Goal: Information Seeking & Learning: Check status

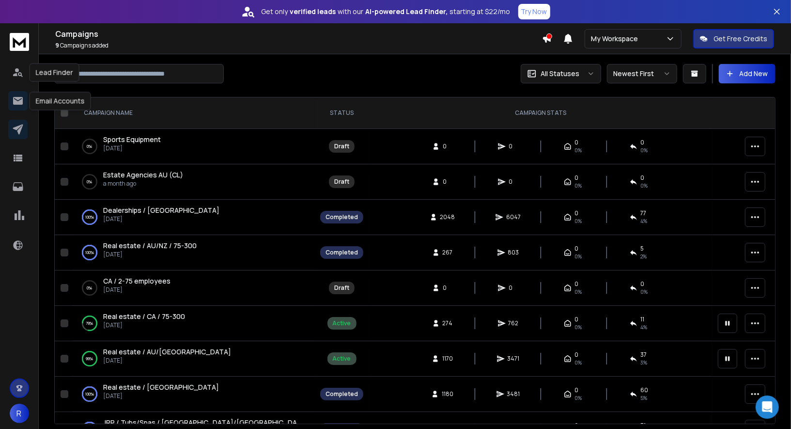
click at [17, 103] on icon at bounding box center [18, 101] width 10 height 8
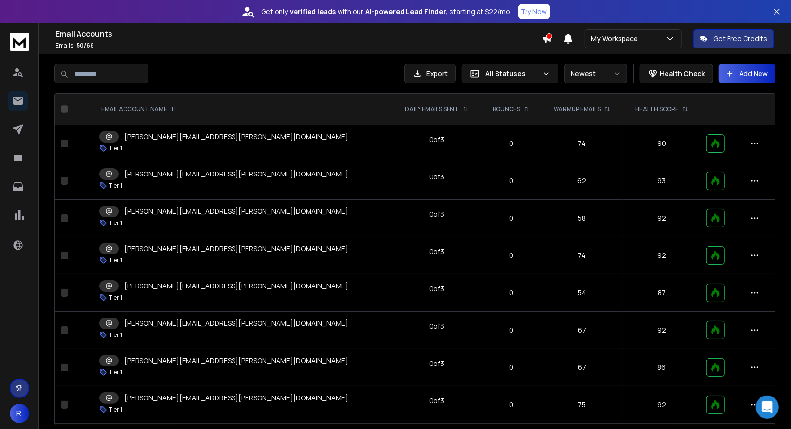
click at [314, 154] on td "[PERSON_NAME][EMAIL_ADDRESS][PERSON_NAME][DOMAIN_NAME] Tier 1" at bounding box center [242, 143] width 299 height 37
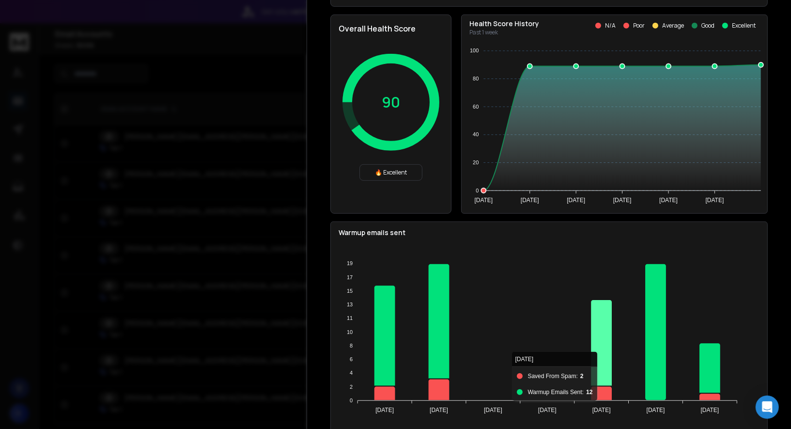
scroll to position [363, 0]
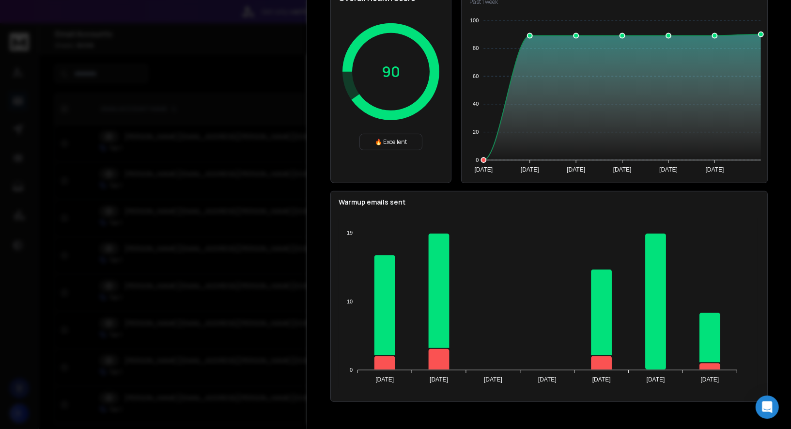
click at [254, 216] on div at bounding box center [395, 214] width 791 height 429
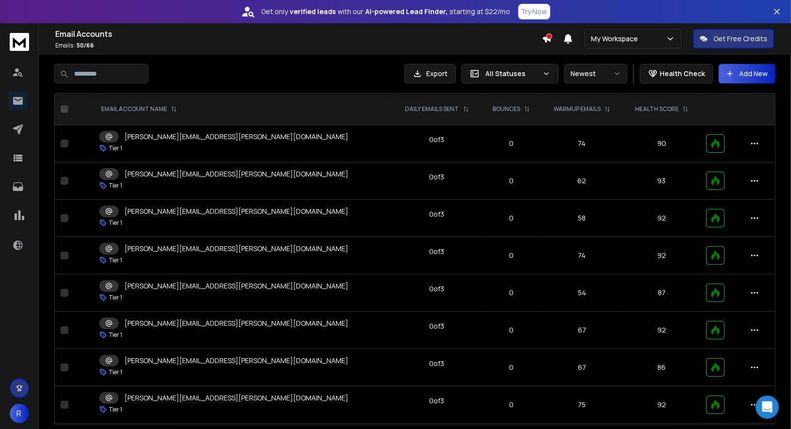
scroll to position [25, 0]
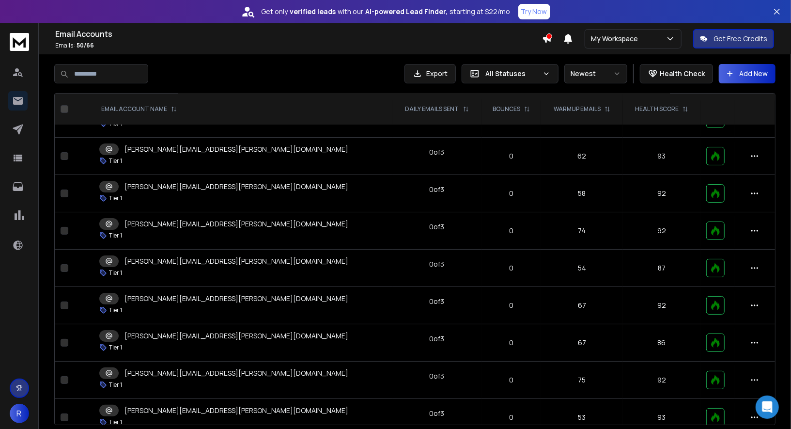
click at [642, 112] on p "HEALTH SCORE" at bounding box center [657, 109] width 44 height 8
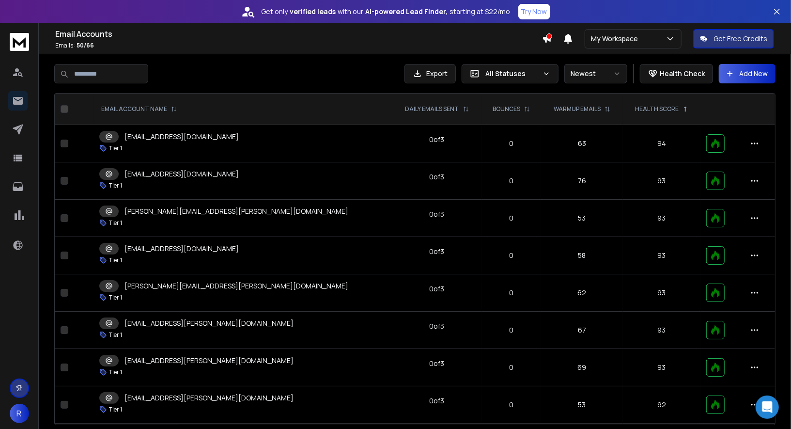
click at [623, 147] on td "94" at bounding box center [661, 143] width 77 height 37
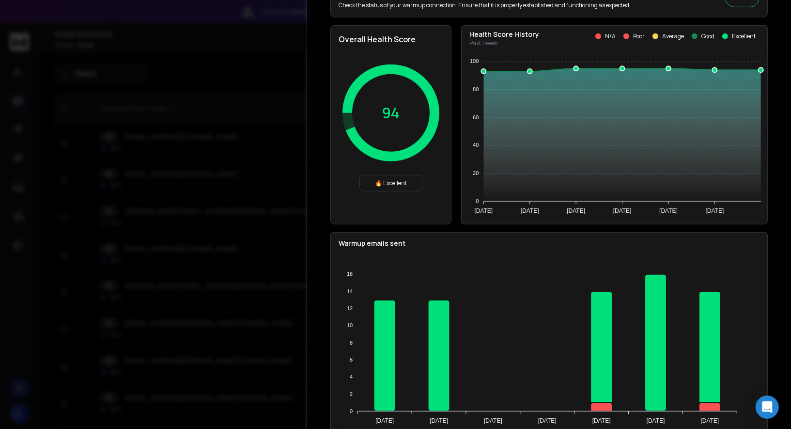
scroll to position [328, 0]
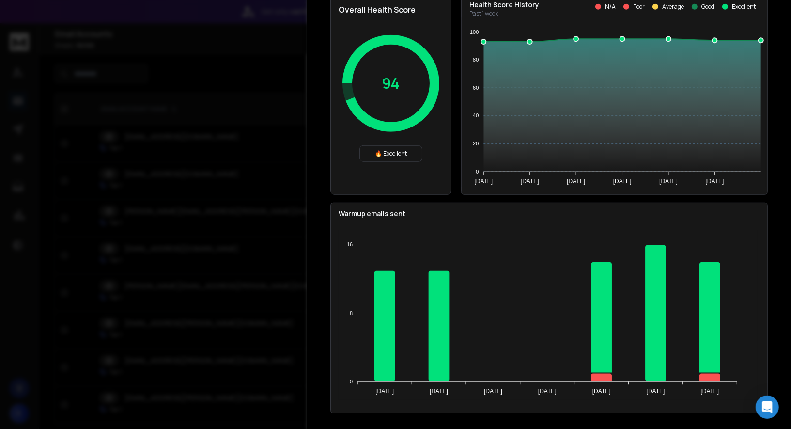
click at [216, 199] on div at bounding box center [395, 214] width 791 height 429
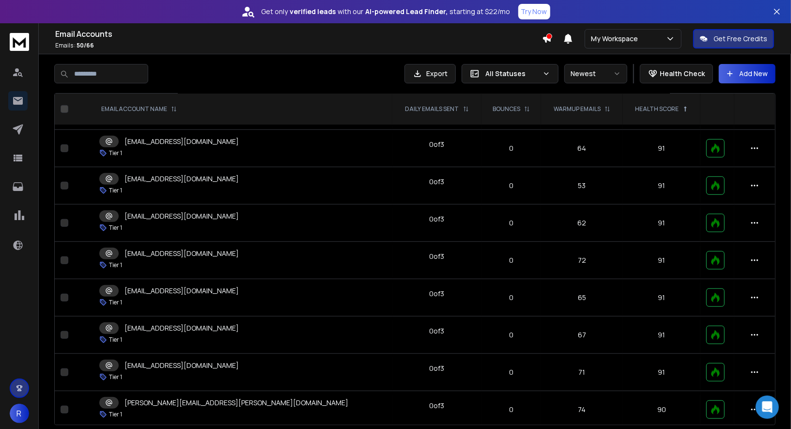
scroll to position [0, 0]
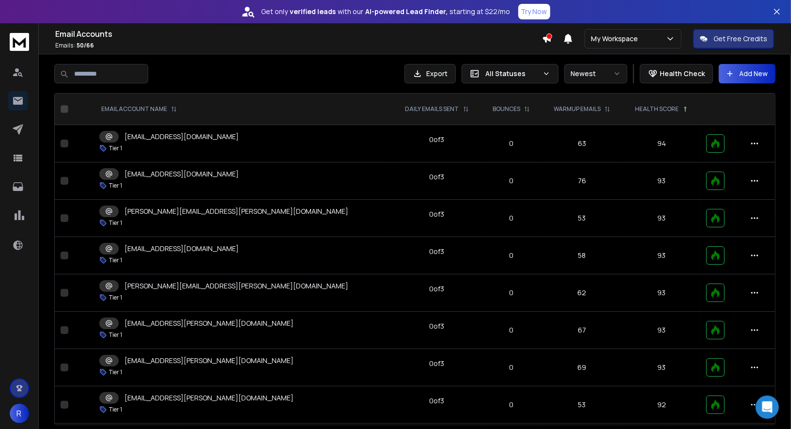
click at [563, 147] on td "63" at bounding box center [581, 143] width 81 height 37
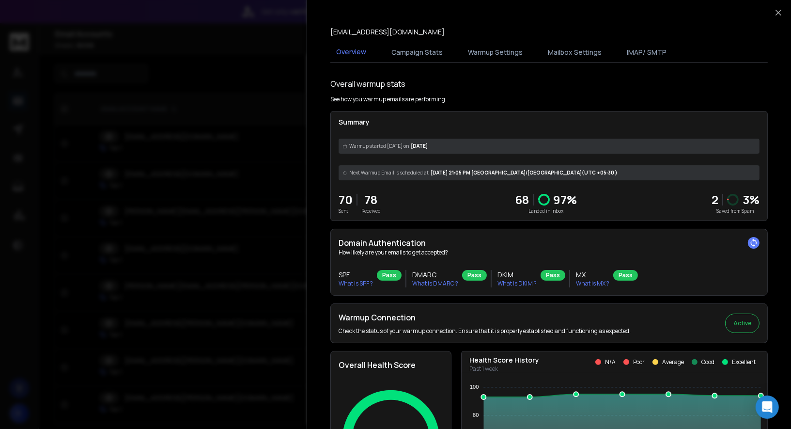
scroll to position [364, 0]
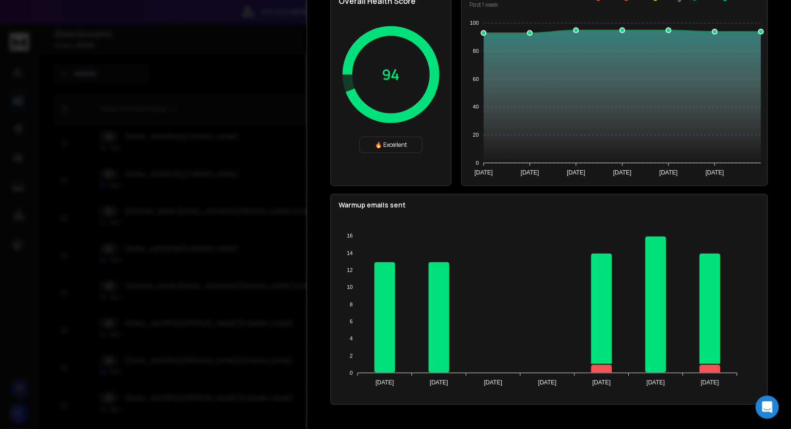
click at [255, 202] on div at bounding box center [395, 214] width 791 height 429
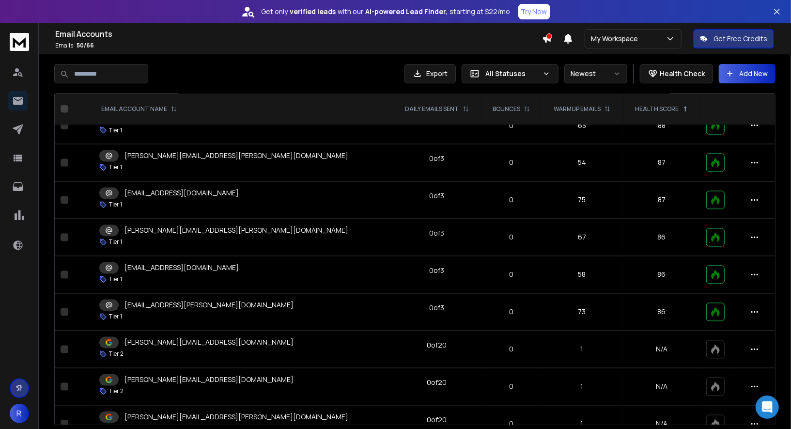
scroll to position [1147, 0]
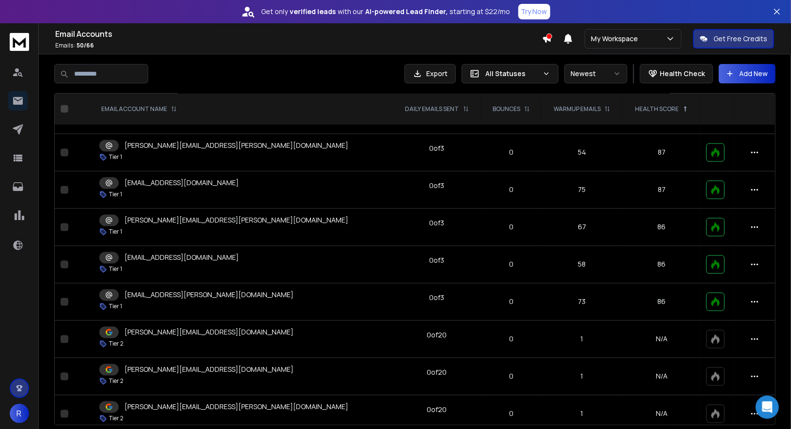
click at [481, 283] on td "0" at bounding box center [511, 301] width 60 height 37
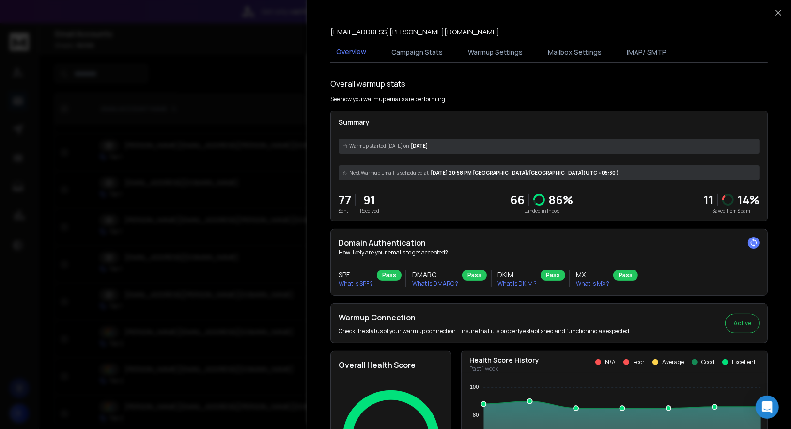
scroll to position [364, 0]
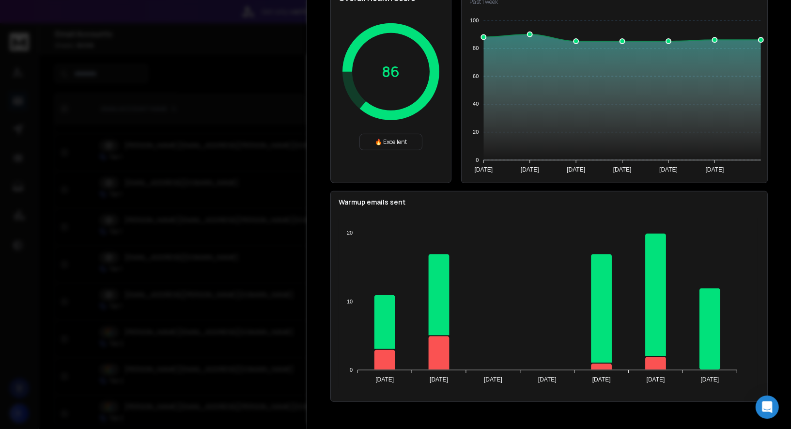
click at [270, 231] on div at bounding box center [395, 214] width 791 height 429
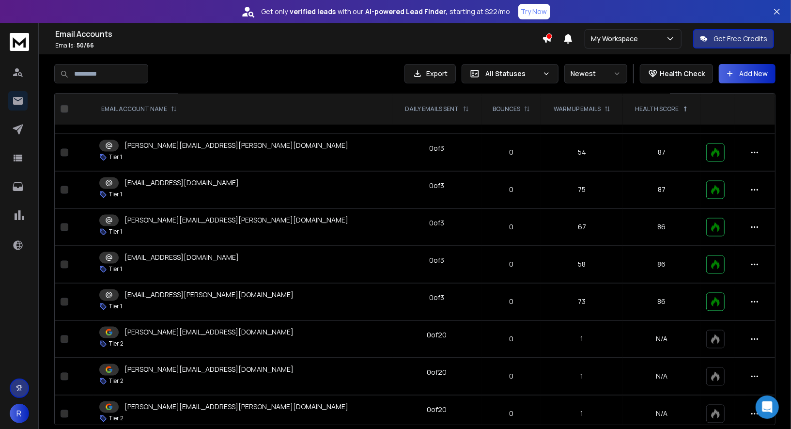
click at [487, 260] on p "0" at bounding box center [511, 265] width 48 height 10
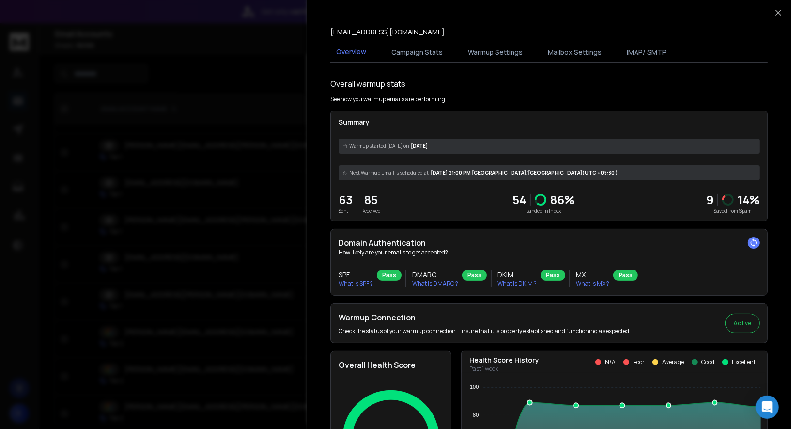
scroll to position [364, 0]
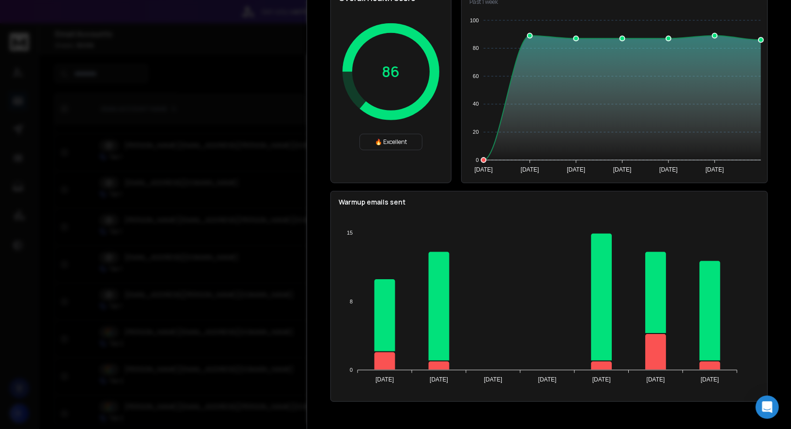
click at [242, 250] on div at bounding box center [395, 214] width 791 height 429
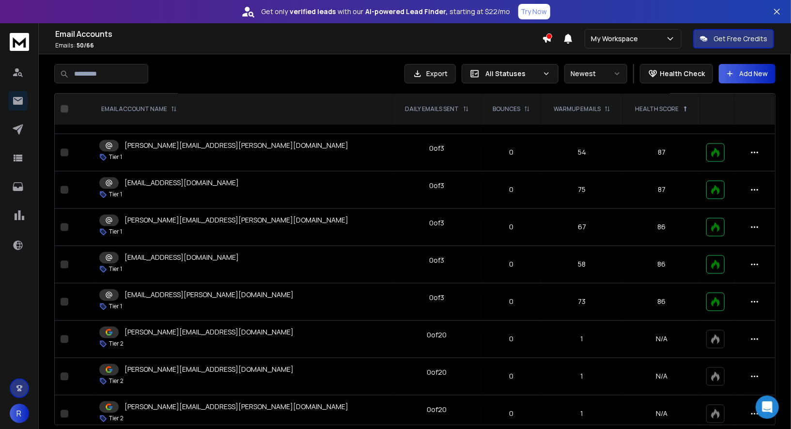
click at [392, 209] on td "0 of 3" at bounding box center [436, 221] width 89 height 25
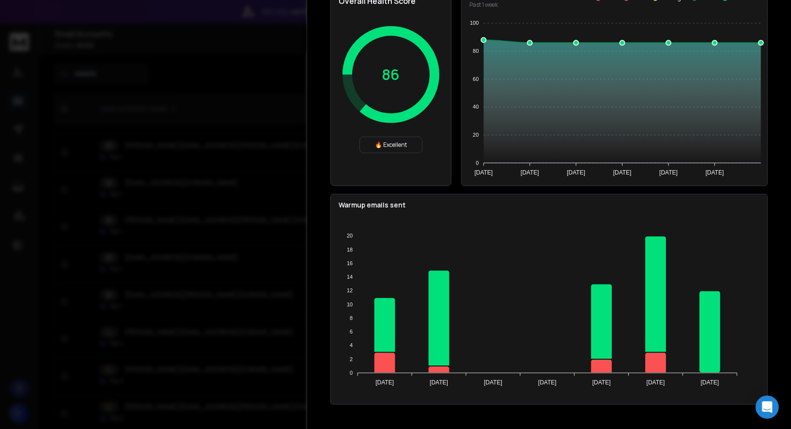
click at [210, 245] on div at bounding box center [395, 214] width 791 height 429
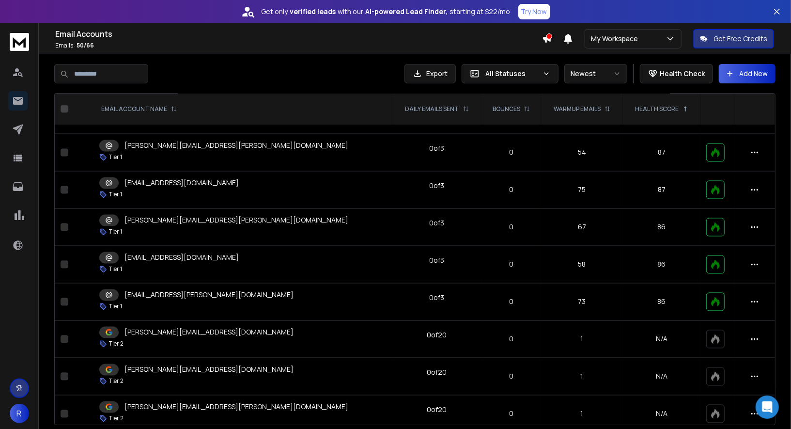
click at [481, 190] on td "0" at bounding box center [511, 189] width 60 height 37
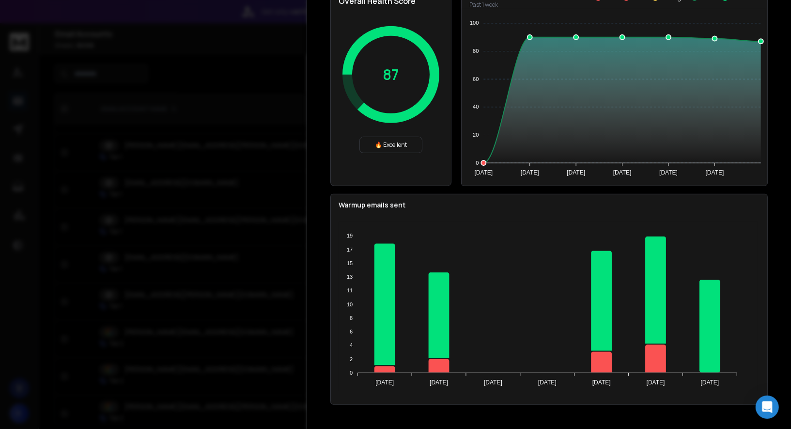
click at [275, 201] on div at bounding box center [395, 214] width 791 height 429
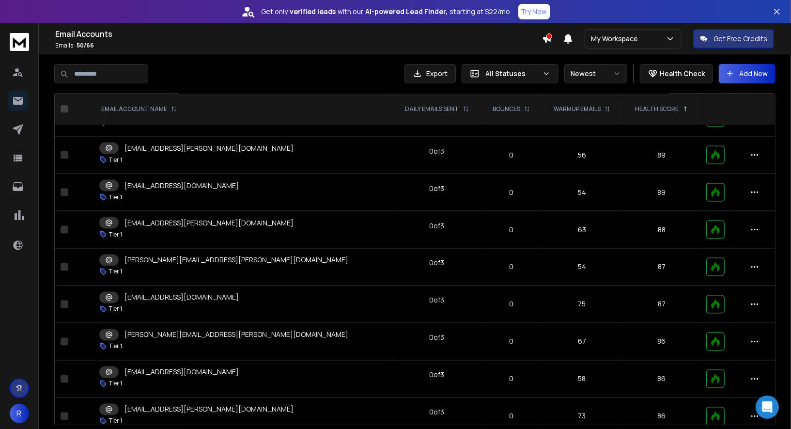
scroll to position [965, 0]
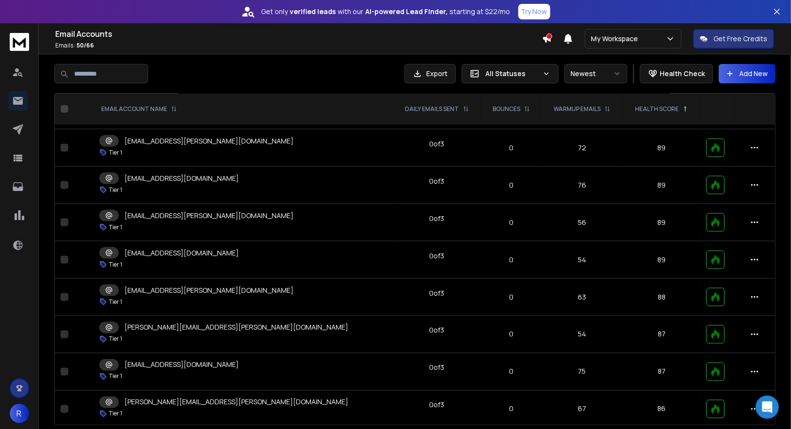
click at [392, 211] on td "0 of 3" at bounding box center [436, 216] width 89 height 25
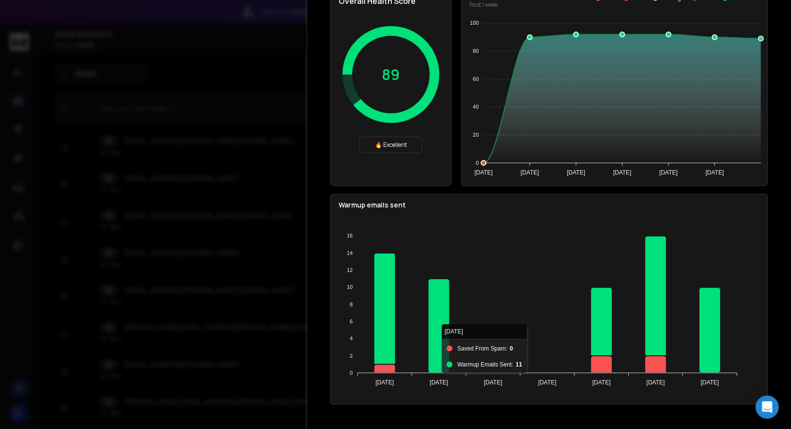
click at [284, 249] on div at bounding box center [395, 214] width 791 height 429
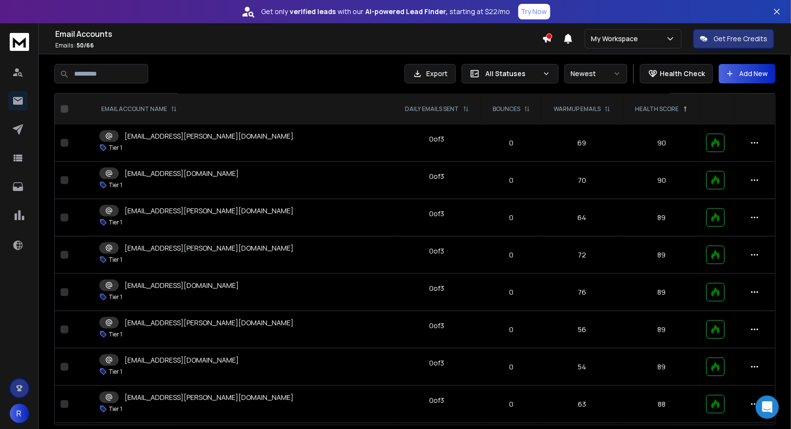
scroll to position [780, 0]
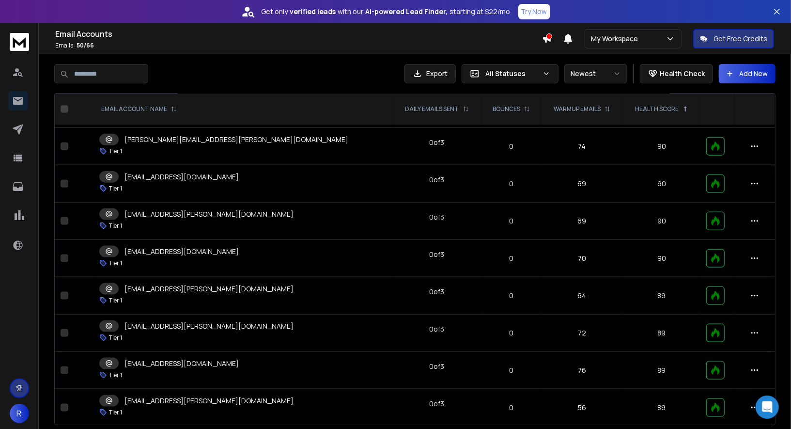
click at [284, 249] on div "[EMAIL_ADDRESS][DOMAIN_NAME]" at bounding box center [242, 252] width 287 height 12
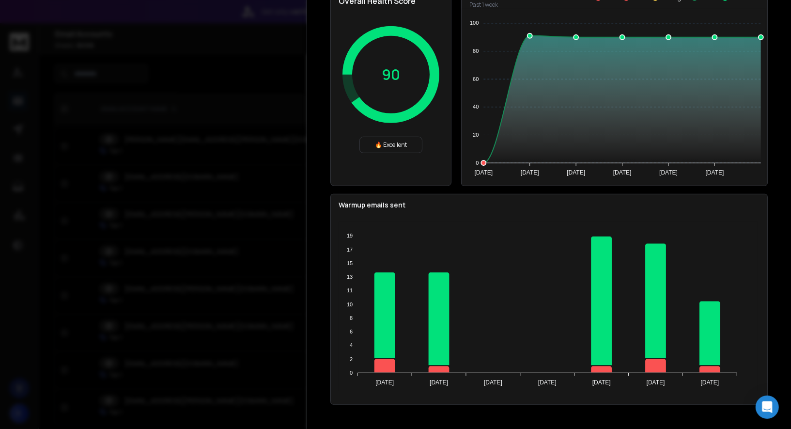
click at [281, 264] on div at bounding box center [395, 214] width 791 height 429
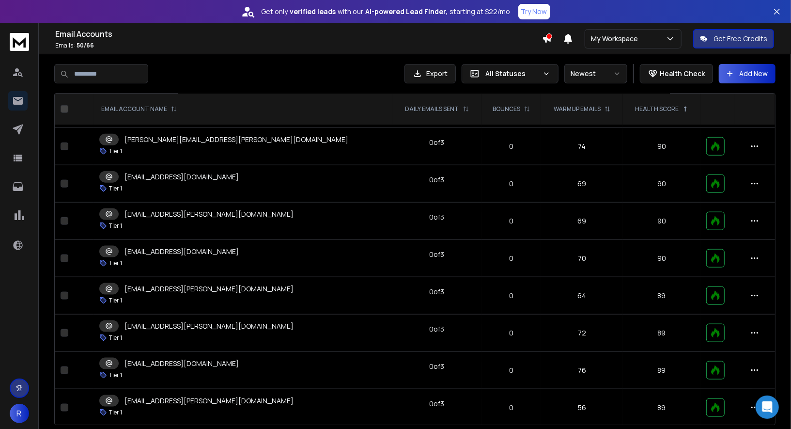
scroll to position [0, 0]
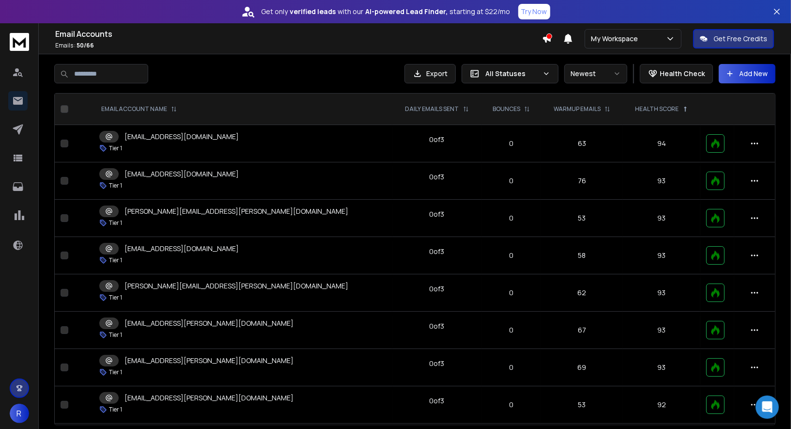
click at [307, 175] on div "[EMAIL_ADDRESS][DOMAIN_NAME]" at bounding box center [242, 174] width 287 height 12
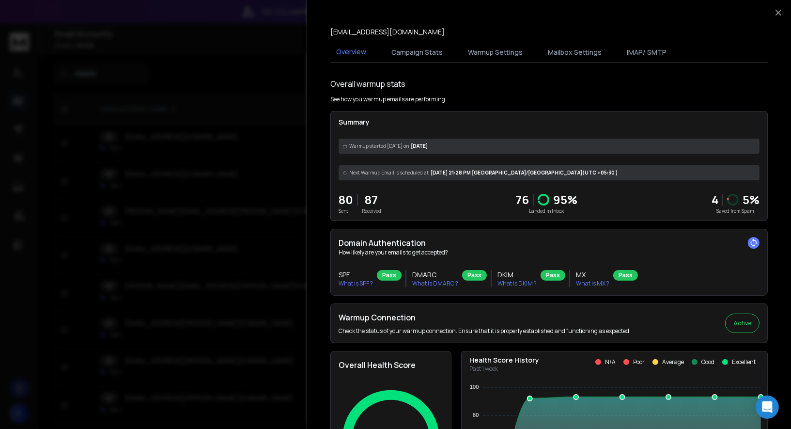
scroll to position [364, 0]
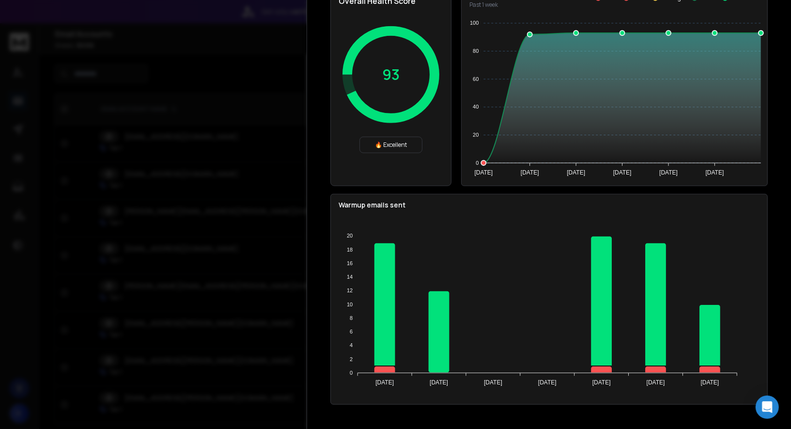
click at [281, 275] on div at bounding box center [395, 214] width 791 height 429
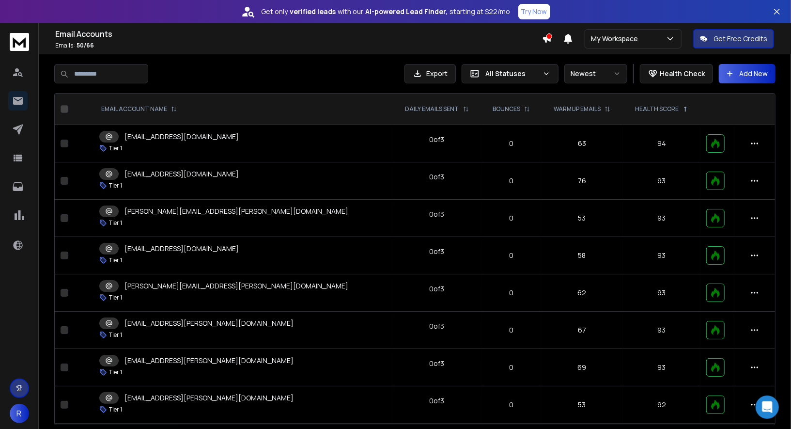
click at [392, 220] on td "0 of 3" at bounding box center [436, 212] width 89 height 25
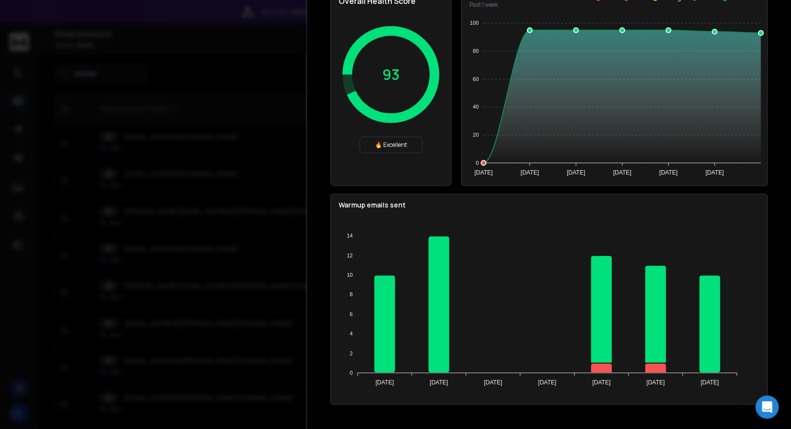
click at [249, 278] on div at bounding box center [395, 214] width 791 height 429
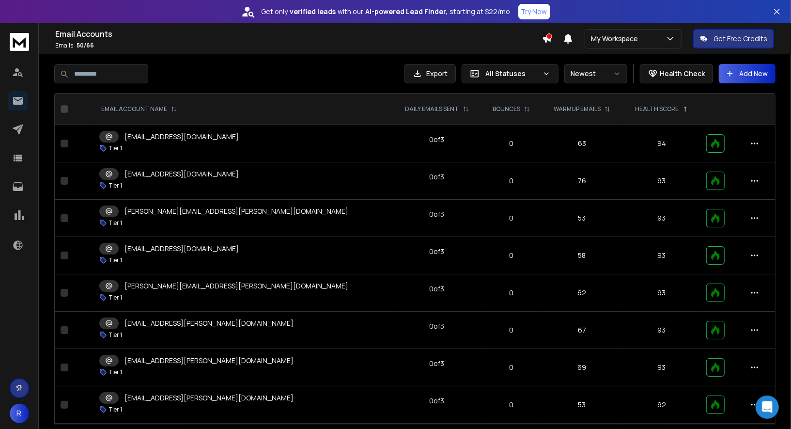
click at [272, 254] on td "[EMAIL_ADDRESS][DOMAIN_NAME] Tier 1" at bounding box center [242, 255] width 299 height 37
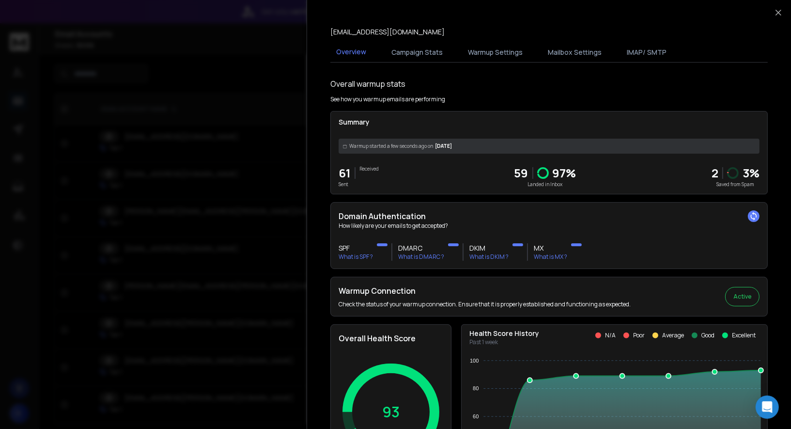
scroll to position [364, 0]
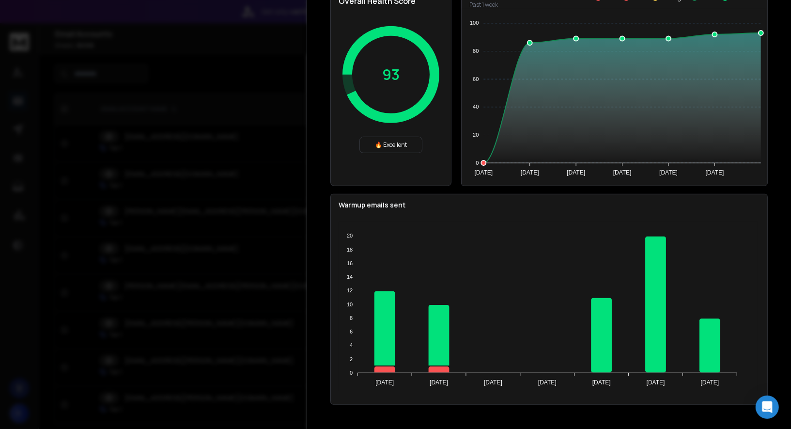
click at [251, 258] on div at bounding box center [395, 214] width 791 height 429
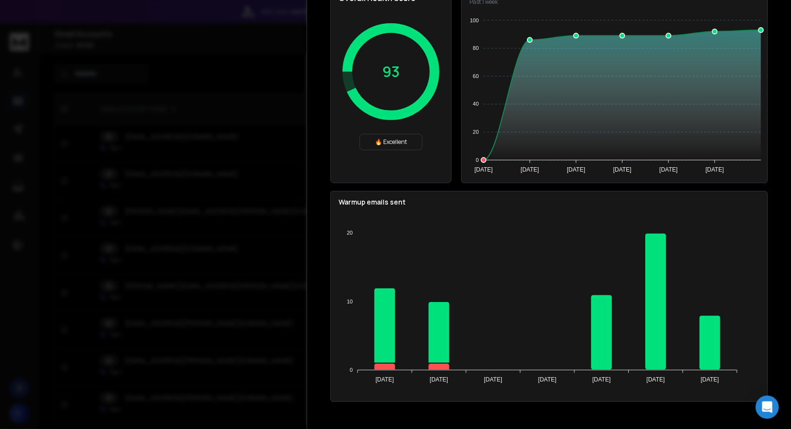
scroll to position [337, 0]
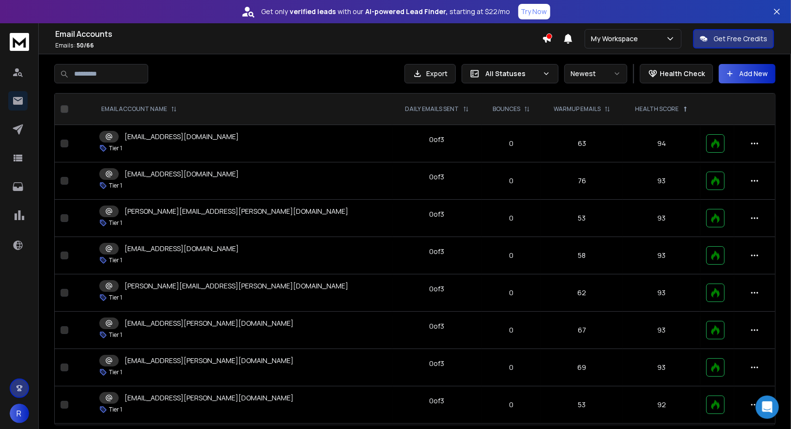
click at [258, 217] on td "[PERSON_NAME][EMAIL_ADDRESS][PERSON_NAME][DOMAIN_NAME] Tier 1" at bounding box center [242, 218] width 299 height 37
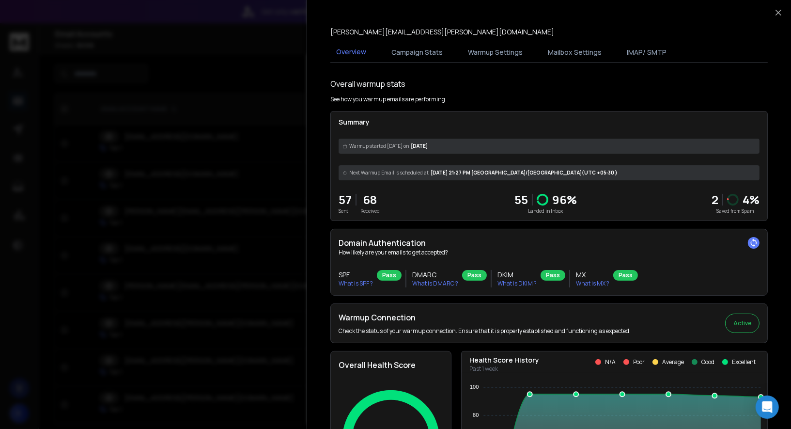
scroll to position [364, 0]
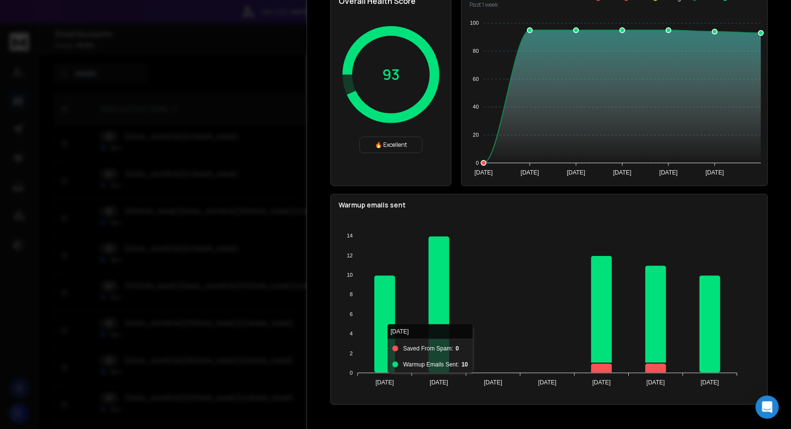
click at [288, 250] on div at bounding box center [395, 214] width 791 height 429
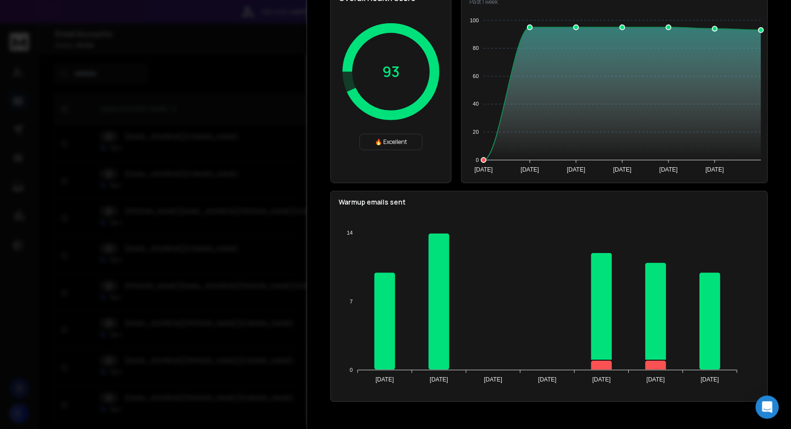
scroll to position [337, 0]
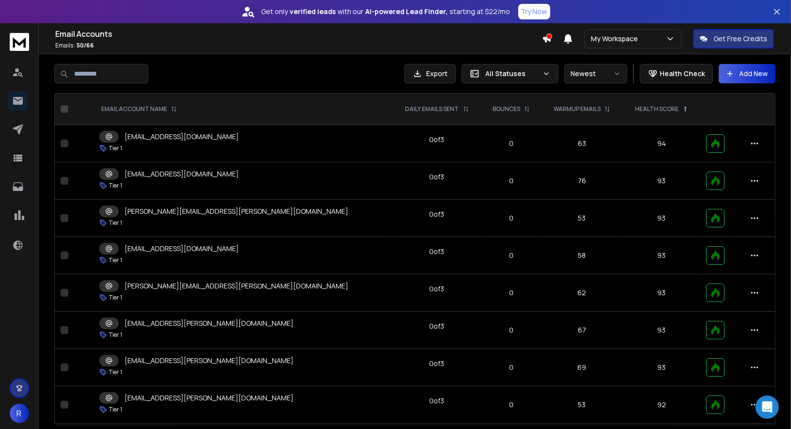
click at [250, 175] on div "[EMAIL_ADDRESS][DOMAIN_NAME]" at bounding box center [242, 174] width 287 height 12
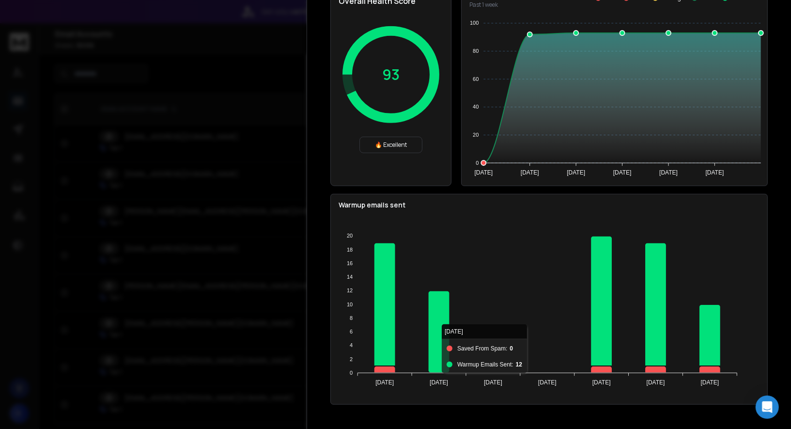
click at [265, 261] on div at bounding box center [395, 214] width 791 height 429
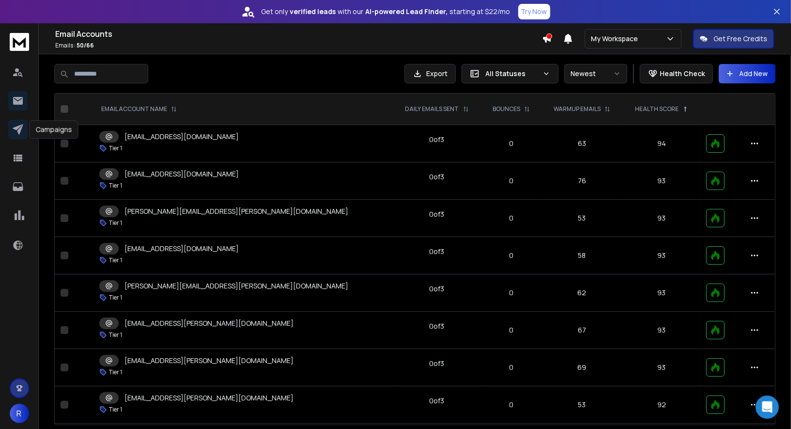
click at [22, 133] on icon at bounding box center [18, 129] width 12 height 12
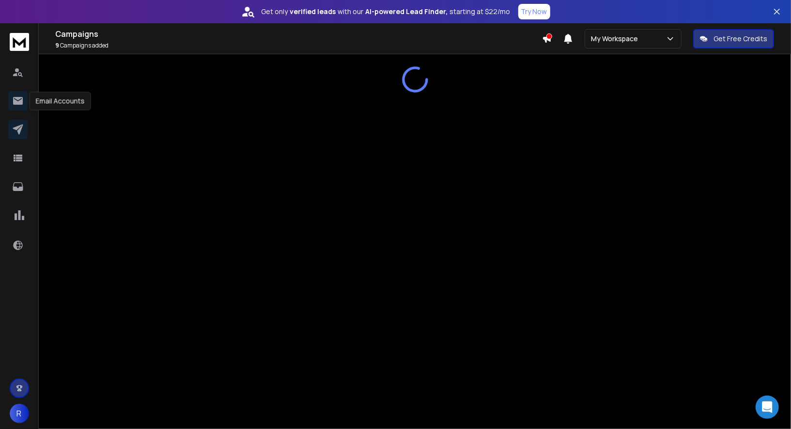
click at [25, 104] on link at bounding box center [17, 100] width 19 height 19
